Goal: Task Accomplishment & Management: Manage account settings

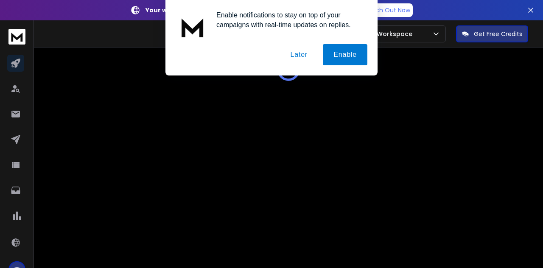
click at [303, 53] on button "Later" at bounding box center [299, 54] width 38 height 21
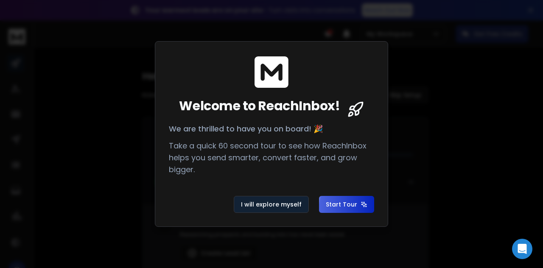
click at [289, 201] on button "I will explore myself" at bounding box center [271, 204] width 75 height 17
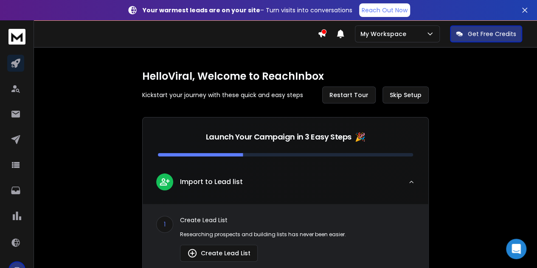
scroll to position [141, 0]
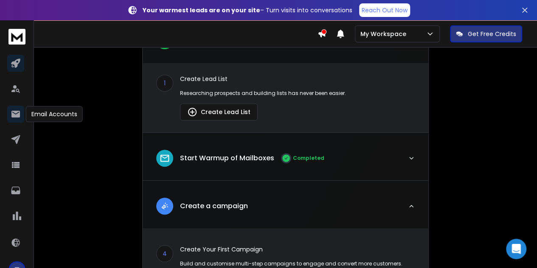
click at [15, 114] on icon at bounding box center [16, 114] width 10 height 10
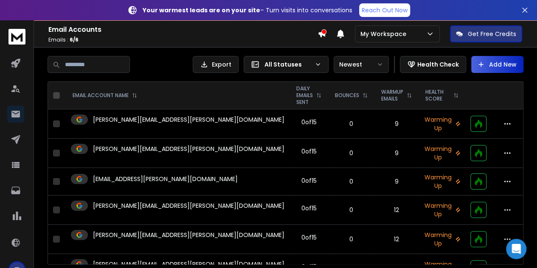
scroll to position [16, 0]
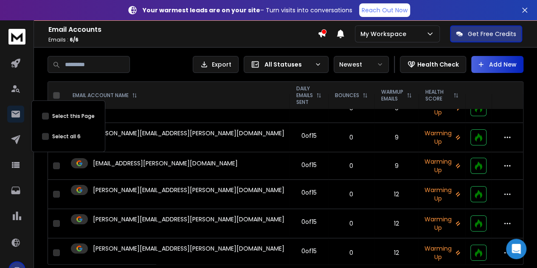
click at [54, 95] on button "Select this Page" at bounding box center [56, 95] width 7 height 7
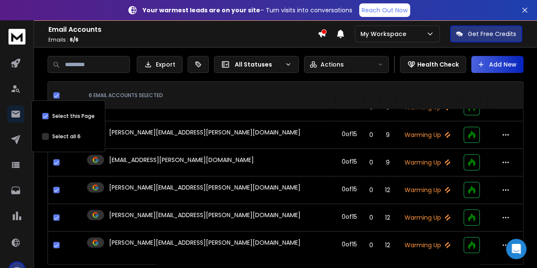
click at [54, 95] on button "Select this Page" at bounding box center [56, 95] width 7 height 7
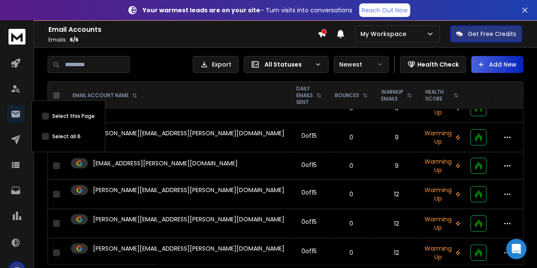
scroll to position [0, 0]
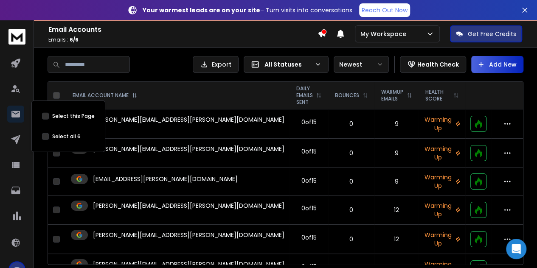
click at [177, 37] on p "Emails : 6 / 6" at bounding box center [182, 39] width 269 height 7
click at [57, 178] on button "button" at bounding box center [56, 181] width 7 height 7
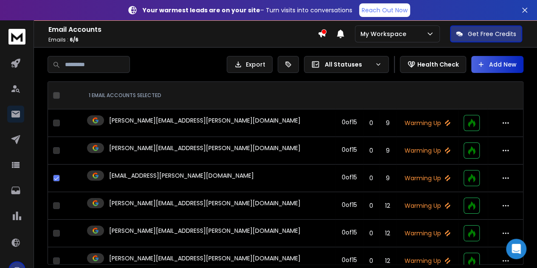
scroll to position [16, 0]
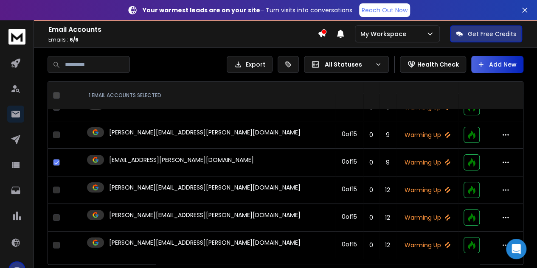
click at [58, 242] on button "button" at bounding box center [56, 245] width 7 height 7
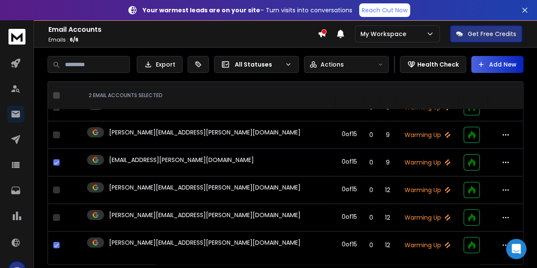
scroll to position [0, 0]
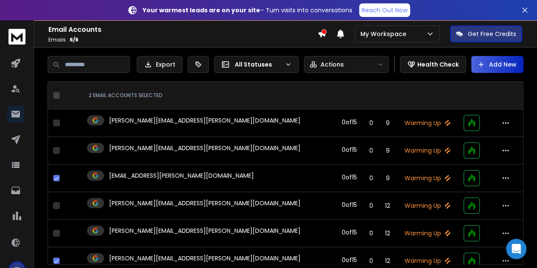
click at [57, 148] on button "button" at bounding box center [56, 150] width 7 height 7
click at [54, 95] on button "Select this Page" at bounding box center [56, 95] width 7 height 7
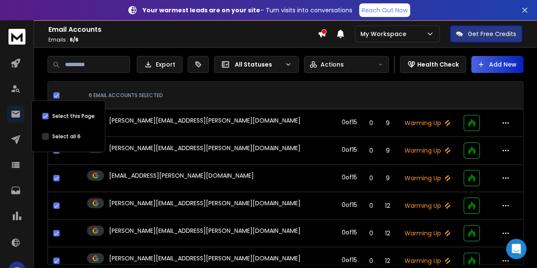
click at [54, 95] on button "Select this Page" at bounding box center [56, 95] width 7 height 7
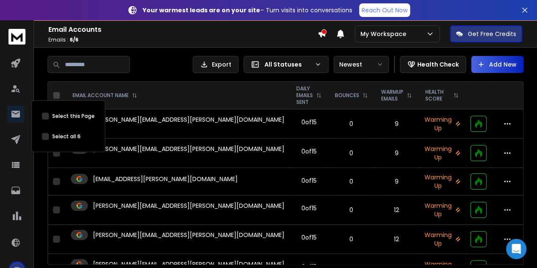
click at [173, 56] on div at bounding box center [118, 64] width 140 height 17
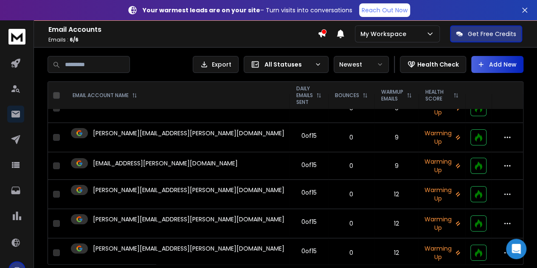
click at [496, 57] on button "Add New" at bounding box center [497, 64] width 52 height 17
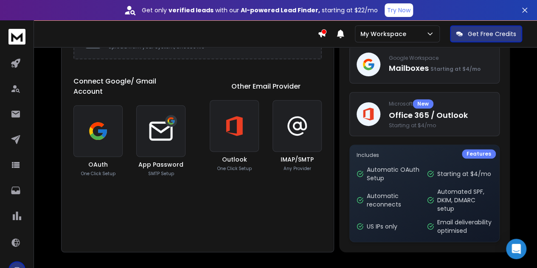
click at [82, 121] on div at bounding box center [97, 131] width 49 height 52
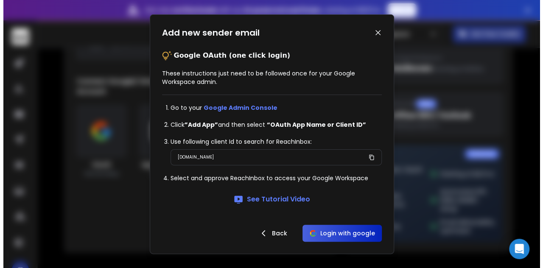
scroll to position [107, 0]
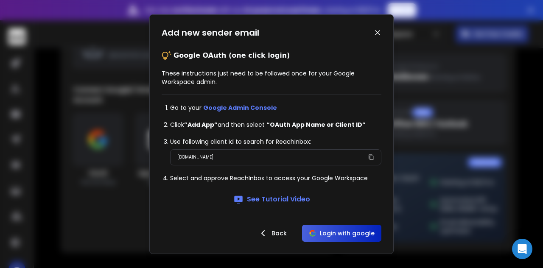
click at [325, 228] on button "Login with google" at bounding box center [341, 233] width 79 height 17
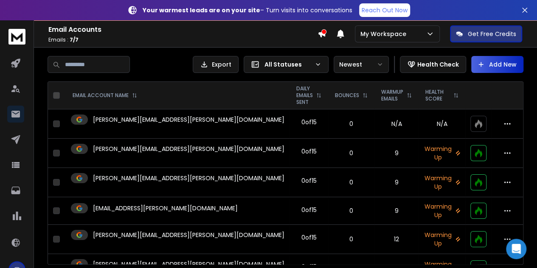
click at [484, 69] on button "Add New" at bounding box center [497, 64] width 52 height 17
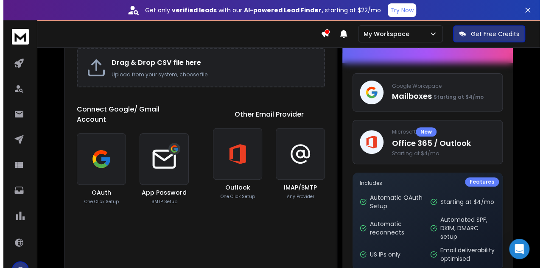
scroll to position [93, 0]
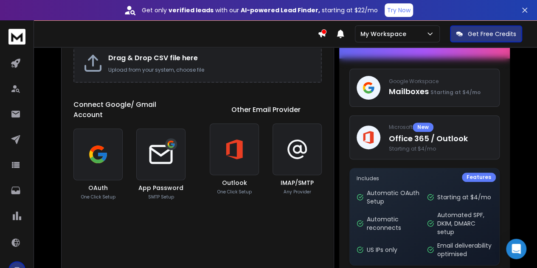
click at [82, 156] on div at bounding box center [97, 155] width 49 height 52
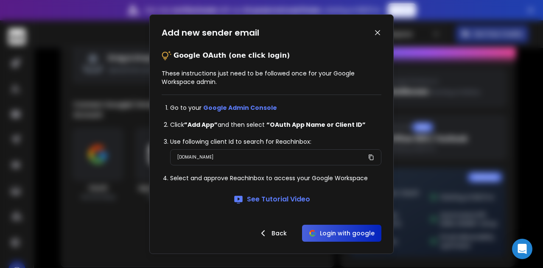
click at [348, 232] on button "Login with google" at bounding box center [341, 233] width 79 height 17
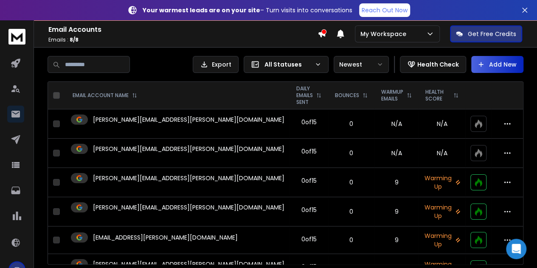
click at [500, 60] on button "Add New" at bounding box center [497, 64] width 52 height 17
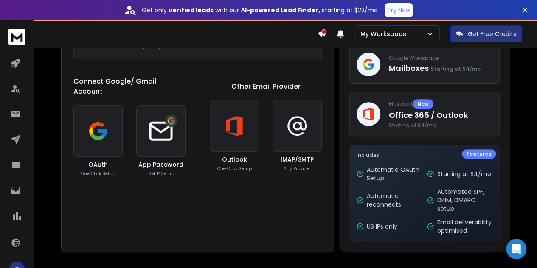
click at [93, 123] on icon at bounding box center [97, 130] width 21 height 25
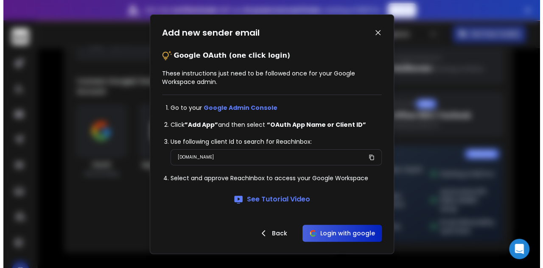
scroll to position [107, 0]
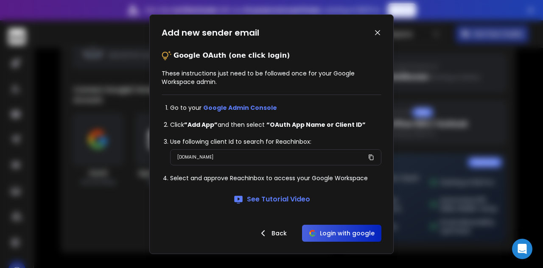
click at [331, 228] on button "Login with google" at bounding box center [341, 233] width 79 height 17
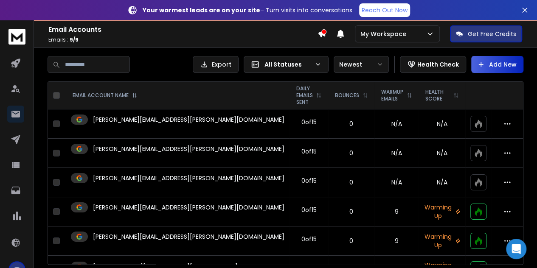
scroll to position [8, 0]
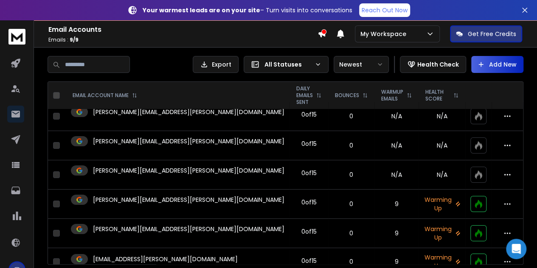
click at [490, 64] on button "Add New" at bounding box center [497, 64] width 52 height 17
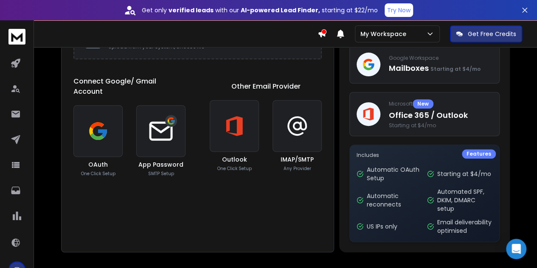
click at [83, 139] on div at bounding box center [97, 131] width 49 height 52
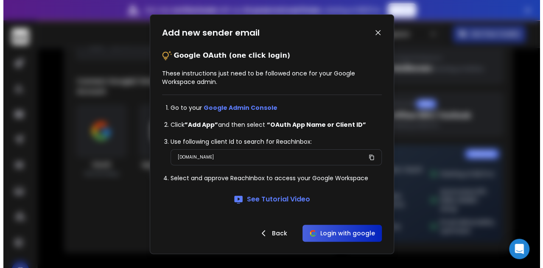
scroll to position [107, 0]
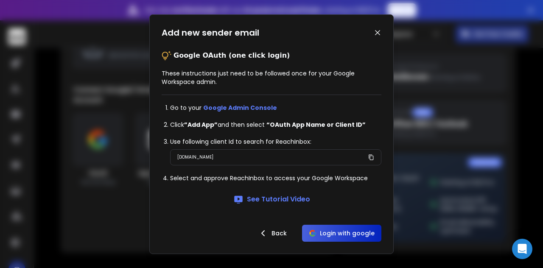
click at [348, 229] on button "Login with google" at bounding box center [341, 233] width 79 height 17
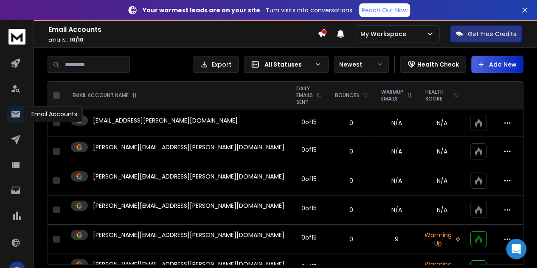
click at [14, 115] on icon at bounding box center [15, 114] width 8 height 7
click at [474, 123] on icon at bounding box center [477, 123] width 7 height 8
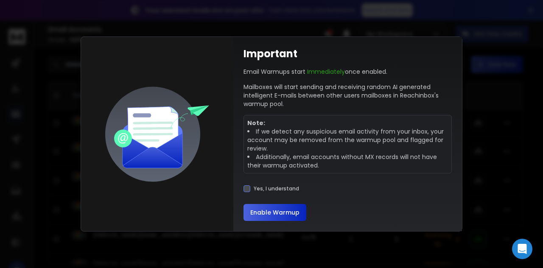
click at [244, 186] on button "Yes, I understand" at bounding box center [247, 188] width 7 height 7
click at [264, 211] on button "Enable Warmup" at bounding box center [275, 212] width 63 height 17
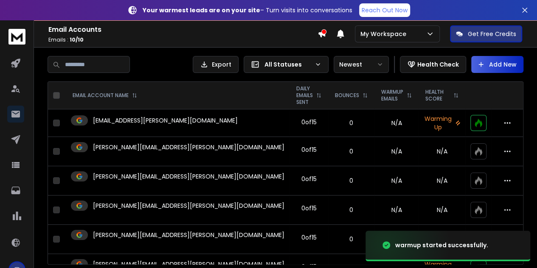
click at [474, 153] on icon at bounding box center [478, 151] width 8 height 8
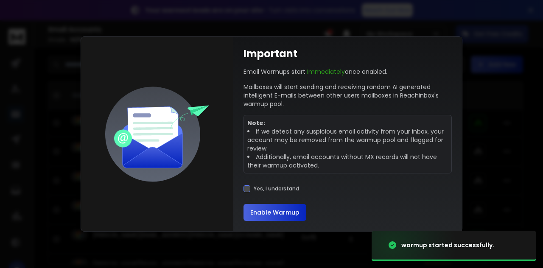
click at [236, 189] on div "Important Email Warmups start Immediately once enabled. Mailboxes will start se…" at bounding box center [347, 134] width 229 height 194
click at [250, 190] on button "Yes, I understand" at bounding box center [247, 188] width 7 height 7
click at [264, 218] on button "Enable Warmup" at bounding box center [275, 212] width 63 height 17
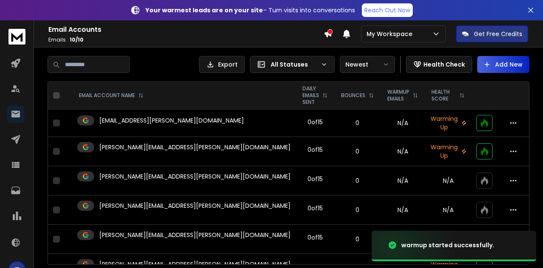
click at [261, 218] on tr "harper.quinn@gofirekirin.pw 0 of 15 0 N/A N/A" at bounding box center [288, 210] width 481 height 29
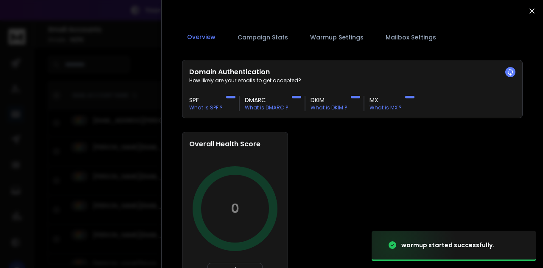
click at [531, 10] on icon "button" at bounding box center [532, 11] width 8 height 8
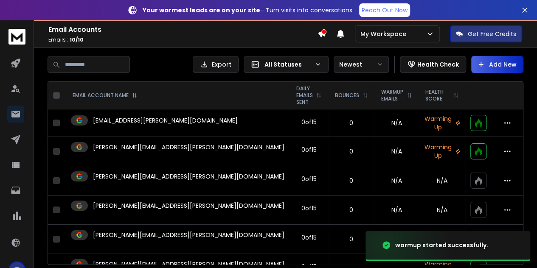
click at [470, 173] on div at bounding box center [478, 181] width 16 height 16
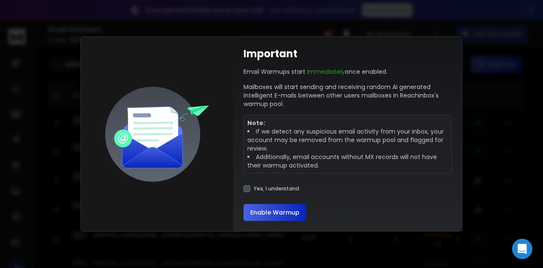
click at [244, 182] on div "Yes, I understand" at bounding box center [272, 188] width 56 height 17
click at [245, 188] on button "Yes, I understand" at bounding box center [247, 188] width 7 height 7
click at [267, 219] on button "Enable Warmup" at bounding box center [275, 212] width 63 height 17
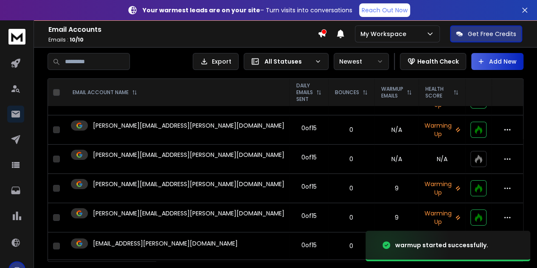
scroll to position [49, 0]
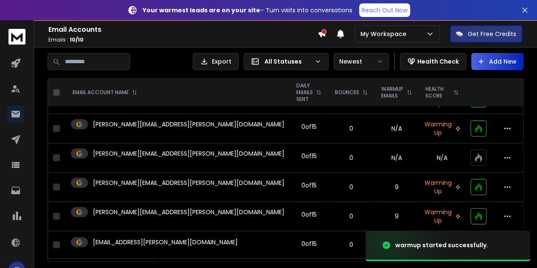
click at [471, 157] on div at bounding box center [478, 158] width 16 height 16
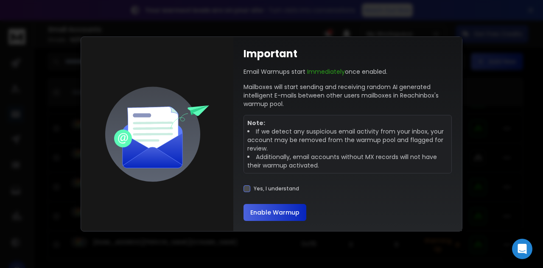
click at [247, 188] on button "Yes, I understand" at bounding box center [247, 188] width 7 height 7
click at [263, 210] on button "Enable Warmup" at bounding box center [275, 212] width 63 height 17
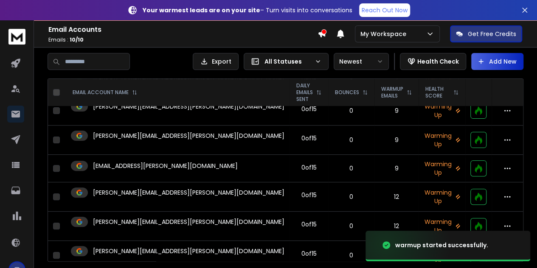
scroll to position [0, 0]
